Goal: Task Accomplishment & Management: Manage account settings

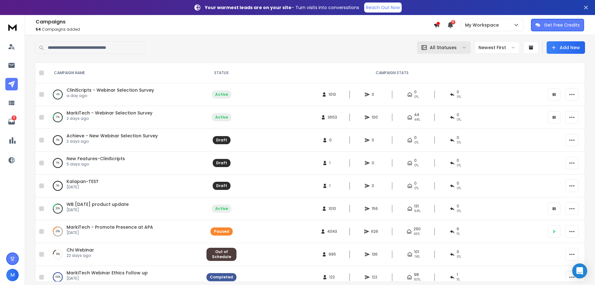
click at [467, 47] on icon "button" at bounding box center [464, 47] width 5 height 5
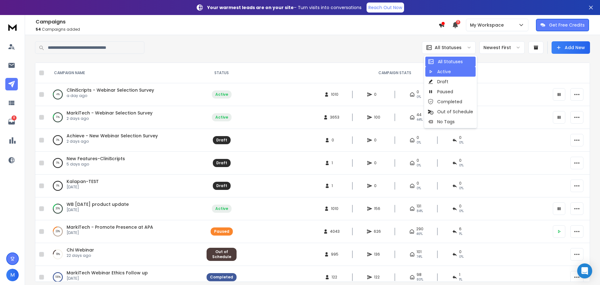
click at [461, 69] on div "Active" at bounding box center [450, 72] width 50 height 10
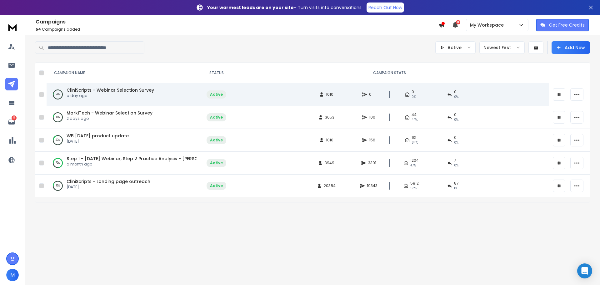
click at [121, 96] on p "a day ago" at bounding box center [111, 95] width 88 height 5
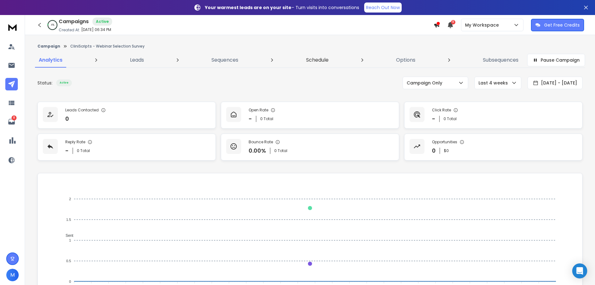
click at [314, 63] on p "Schedule" at bounding box center [317, 60] width 23 height 8
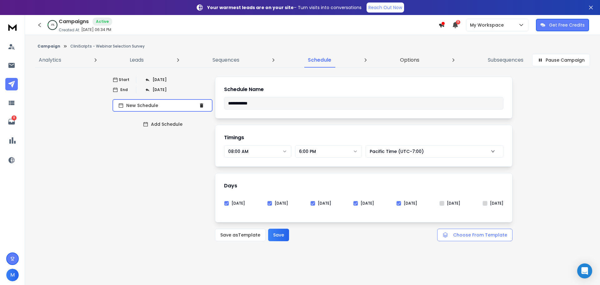
click at [396, 61] on div "Analytics Leads Sequences Schedule Options Subsequences" at bounding box center [281, 60] width 492 height 15
click at [406, 60] on p "Options" at bounding box center [409, 60] width 19 height 8
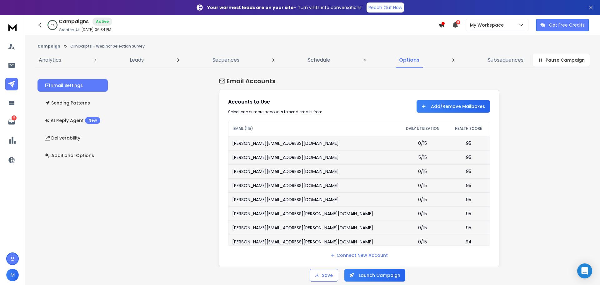
click at [454, 104] on button "Add/Remove Mailboxes" at bounding box center [453, 106] width 73 height 13
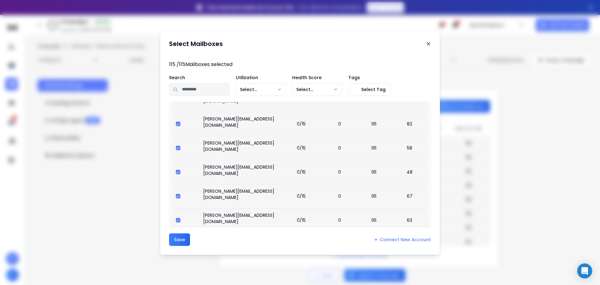
scroll to position [2232, 0]
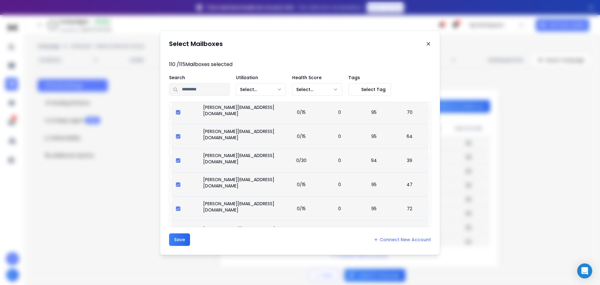
scroll to position [731, 0]
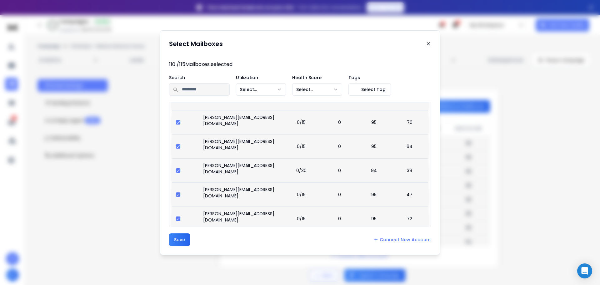
click at [176, 279] on button "button" at bounding box center [178, 281] width 5 height 5
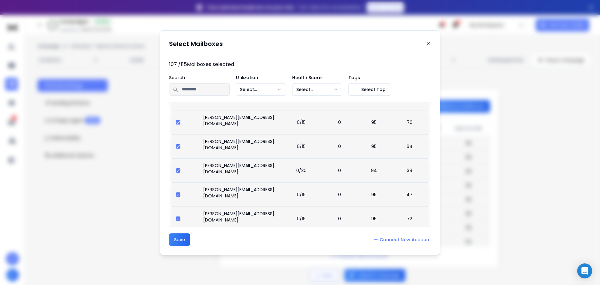
click at [179, 258] on button "button" at bounding box center [178, 260] width 5 height 5
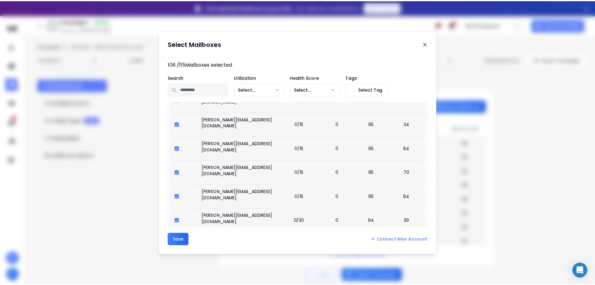
scroll to position [669, 0]
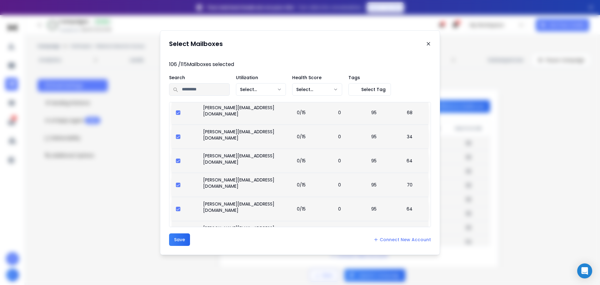
click at [179, 237] on button "Save" at bounding box center [179, 239] width 21 height 13
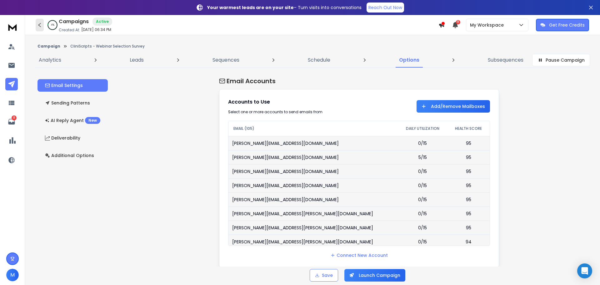
click at [41, 23] on icon at bounding box center [40, 25] width 6 height 6
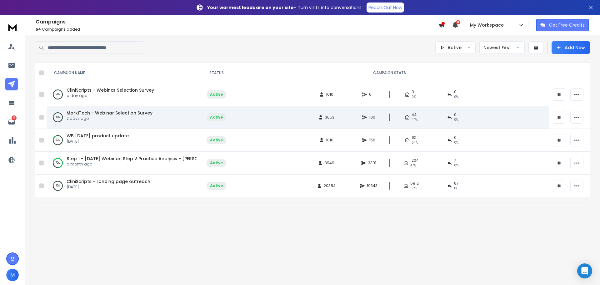
click at [93, 117] on p "2 days ago" at bounding box center [110, 118] width 86 height 5
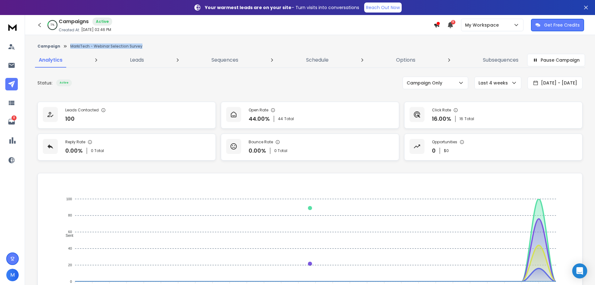
drag, startPoint x: 151, startPoint y: 49, endPoint x: 69, endPoint y: 49, distance: 81.9
click at [69, 49] on div "Campaign MarkiTech - Webinar Selection Survey" at bounding box center [310, 46] width 550 height 10
copy p "MarkiTech - Webinar Selection Survey"
click at [38, 22] on icon at bounding box center [40, 25] width 6 height 6
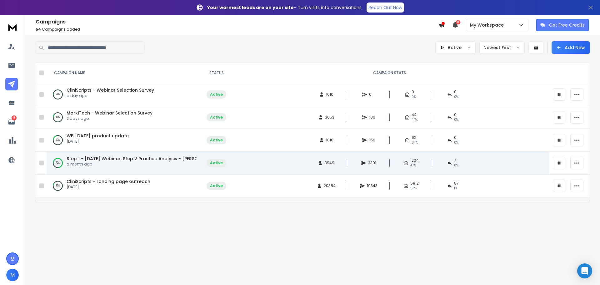
click at [103, 160] on span "Step 1 - [DATE] Webinar, Step 2 Practice Analysis - [PERSON_NAME] & [PERSON_NAM…" at bounding box center [178, 158] width 223 height 6
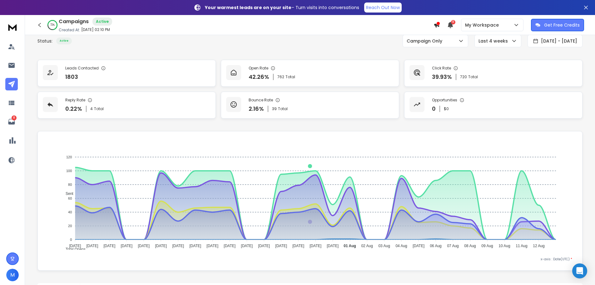
scroll to position [35, 0]
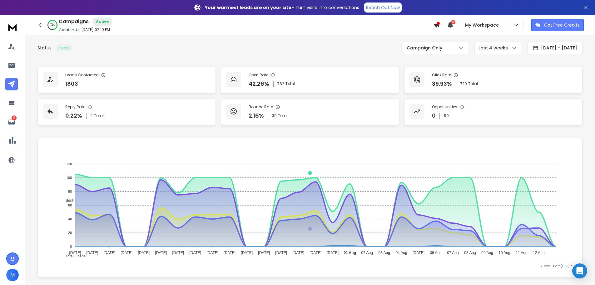
click at [75, 112] on p "0.22 %" at bounding box center [73, 115] width 17 height 9
